Goal: Information Seeking & Learning: Check status

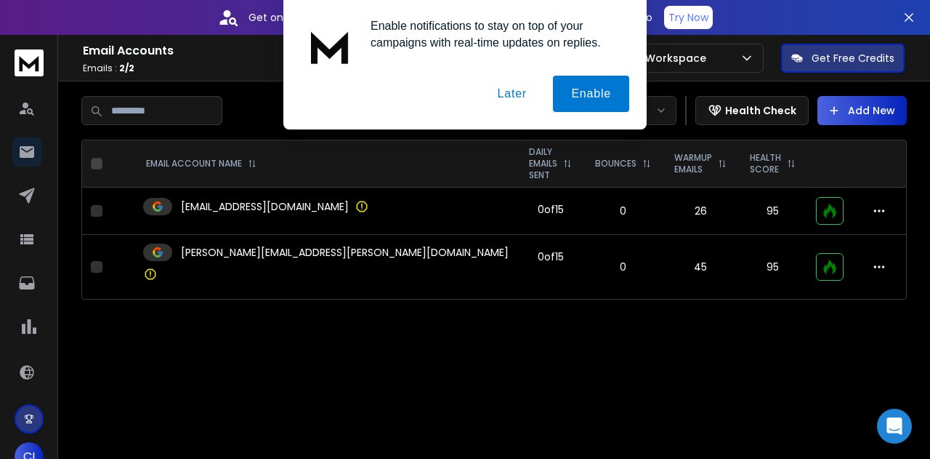
click at [504, 88] on button "Later" at bounding box center [511, 94] width 65 height 36
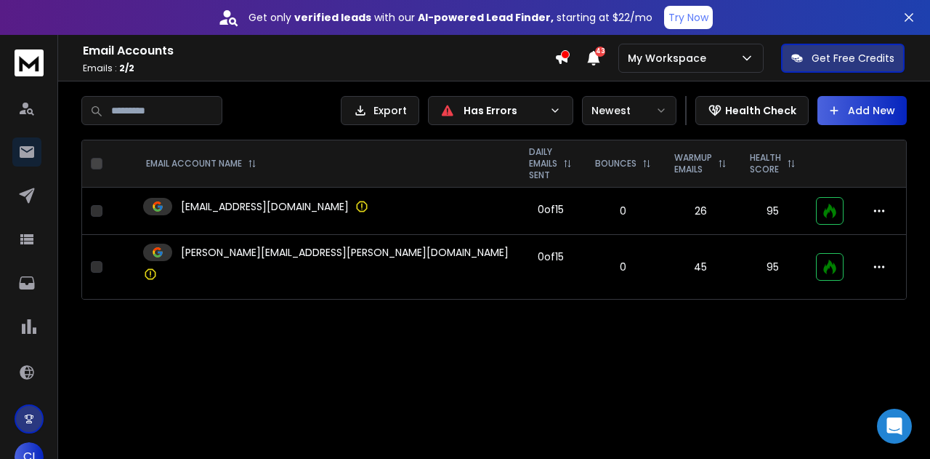
click at [31, 66] on img at bounding box center [29, 62] width 29 height 27
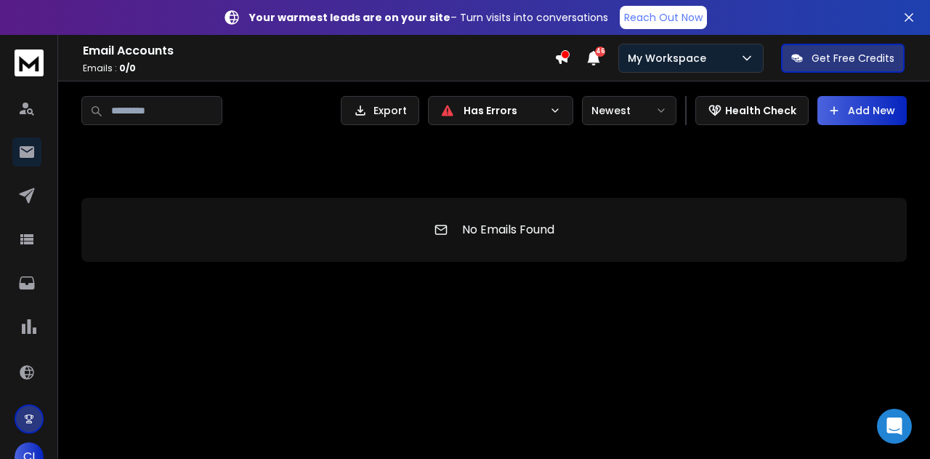
click at [741, 62] on icon "button" at bounding box center [747, 58] width 15 height 15
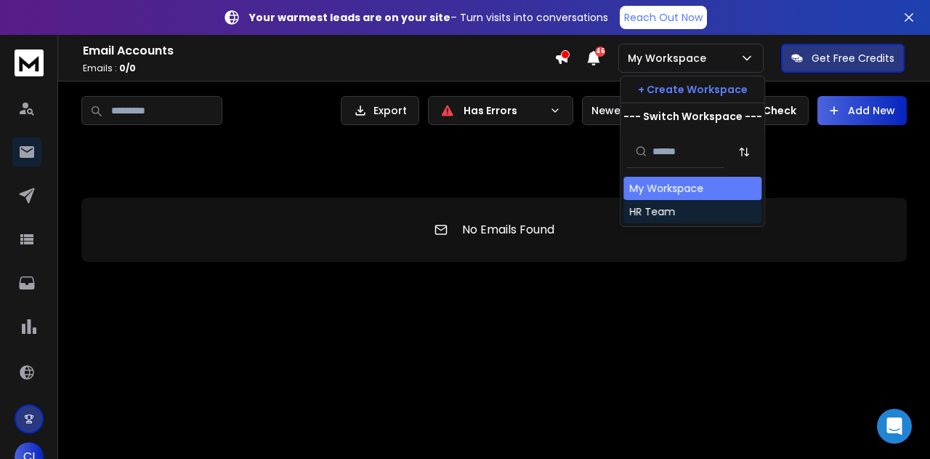
click at [650, 207] on div "HR Team" at bounding box center [652, 211] width 46 height 15
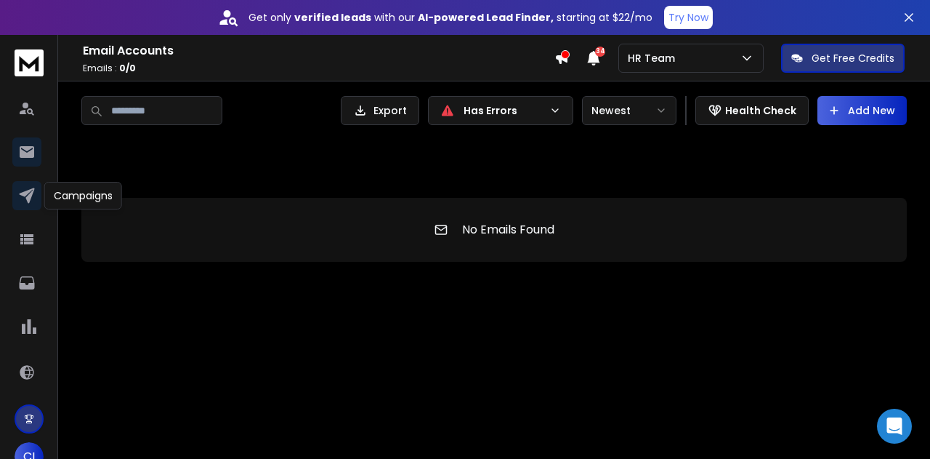
click at [27, 201] on icon at bounding box center [26, 195] width 17 height 17
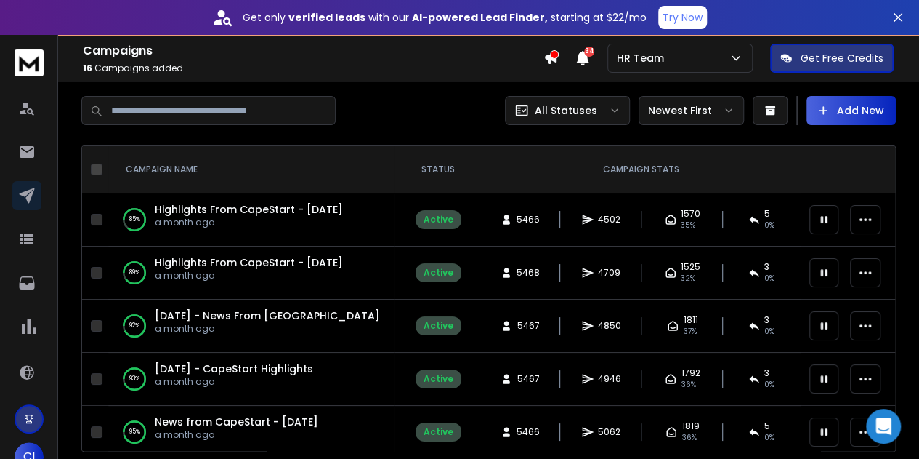
click at [256, 273] on p "a month ago" at bounding box center [249, 276] width 188 height 12
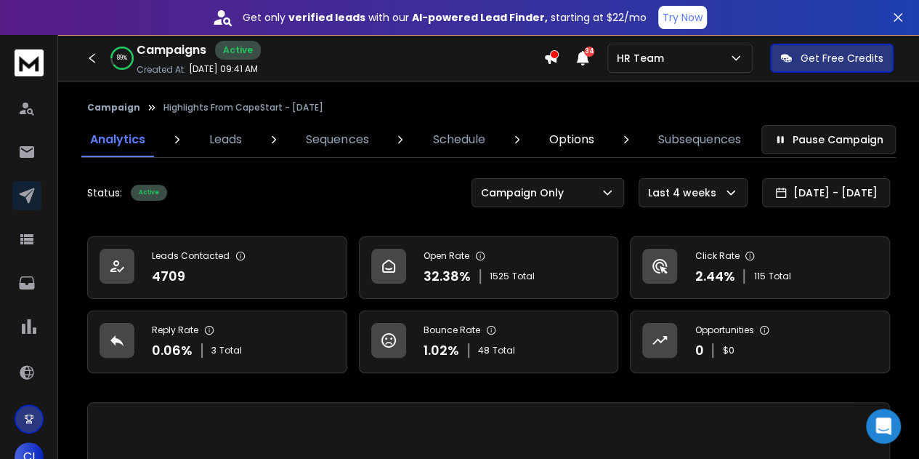
click at [584, 143] on p "Options" at bounding box center [571, 139] width 45 height 17
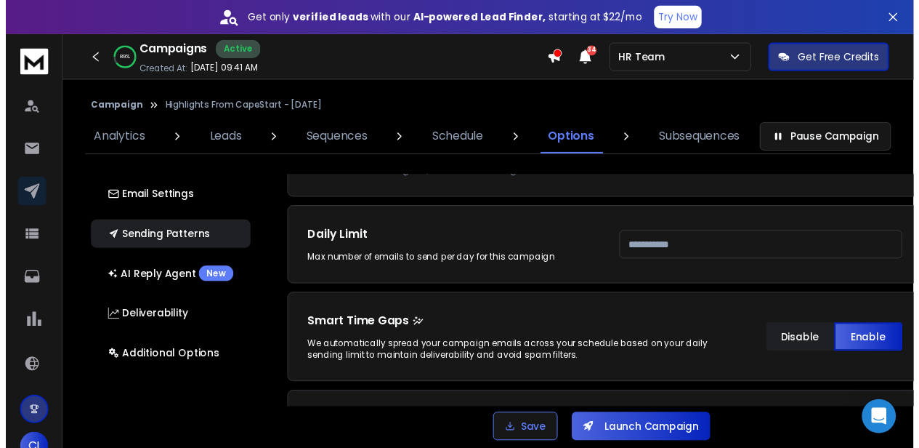
scroll to position [462, 0]
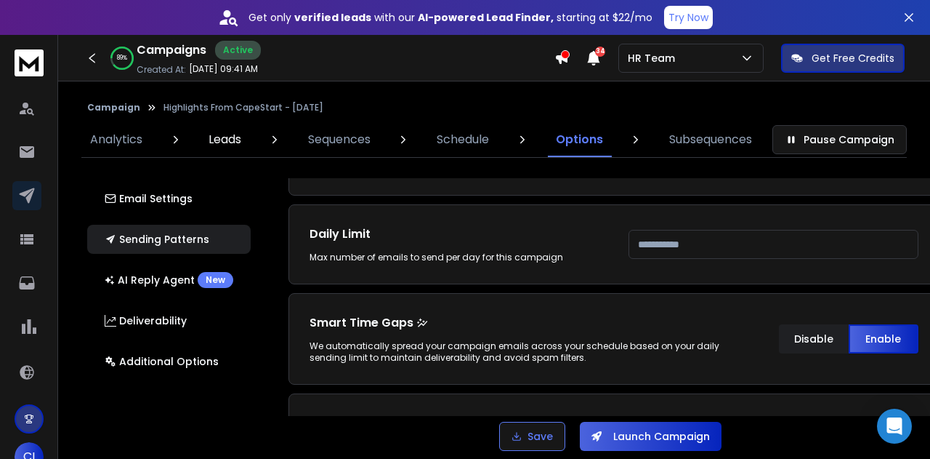
click at [238, 139] on p "Leads" at bounding box center [225, 139] width 33 height 17
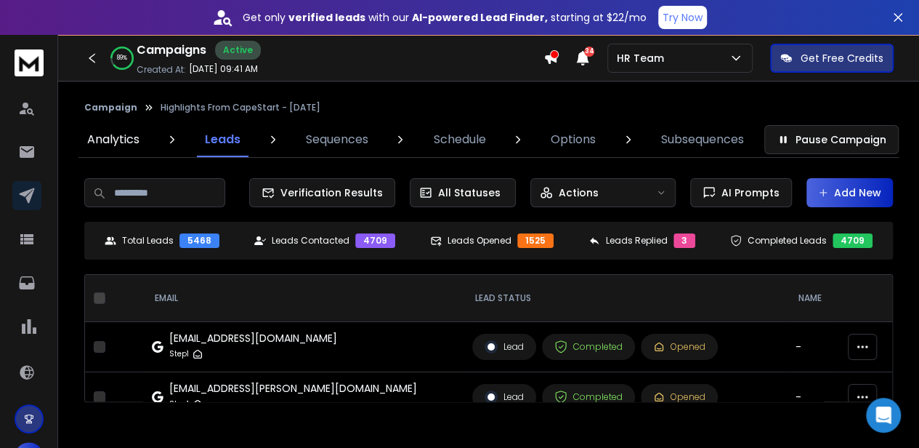
click at [105, 141] on p "Analytics" at bounding box center [113, 139] width 52 height 17
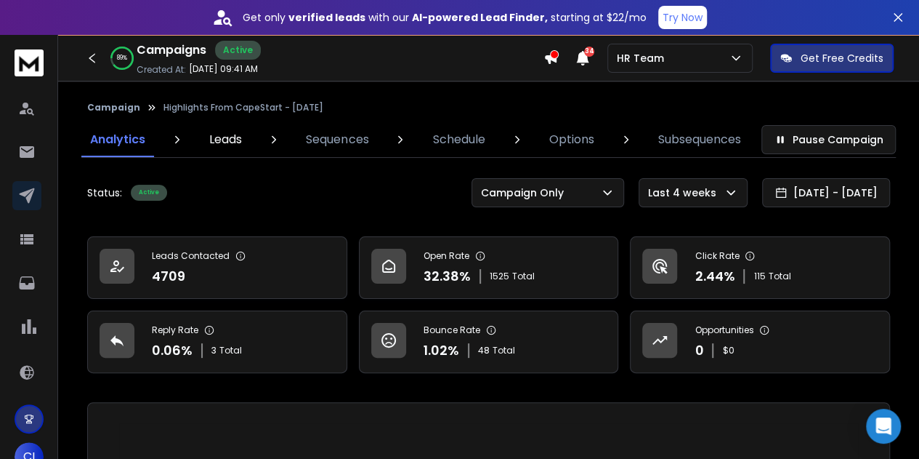
click at [217, 142] on p "Leads" at bounding box center [225, 139] width 33 height 17
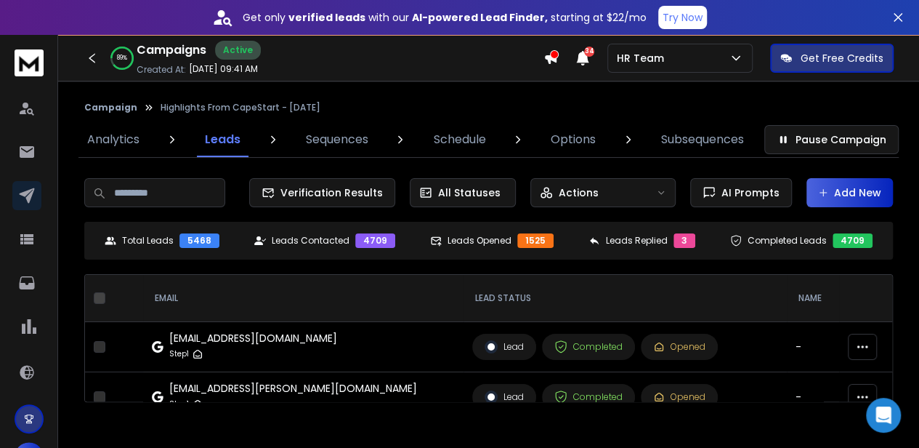
click at [520, 82] on div "Campaign Highlights From CapeStart - [DATE] Analytics Leads Sequences Schedule …" at bounding box center [488, 244] width 867 height 326
click at [89, 65] on button at bounding box center [92, 58] width 19 height 29
